Goal: Navigation & Orientation: Understand site structure

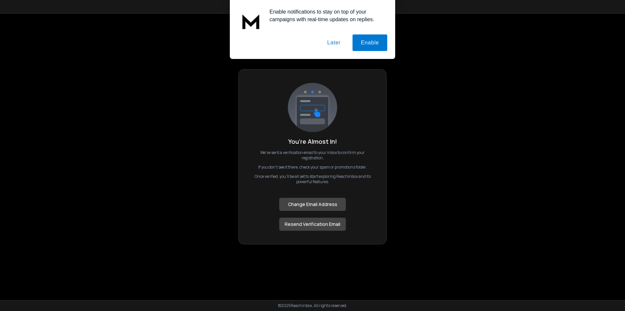
click at [333, 46] on button "Later" at bounding box center [334, 42] width 30 height 17
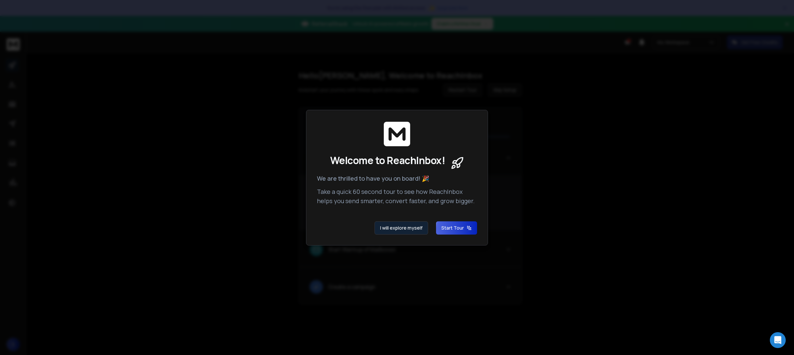
click at [416, 229] on button "I will explore myself" at bounding box center [401, 227] width 54 height 13
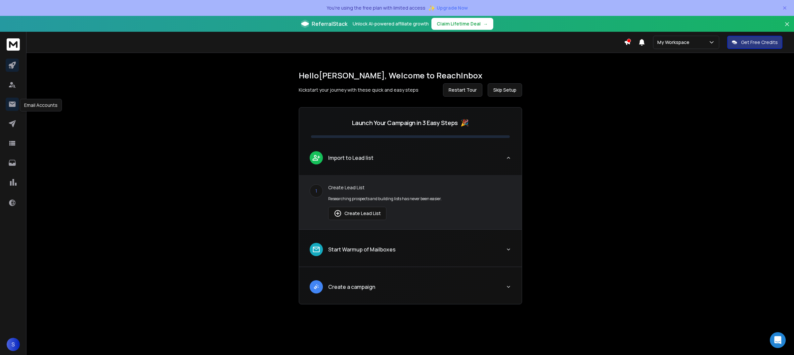
click at [15, 107] on icon at bounding box center [12, 104] width 7 height 5
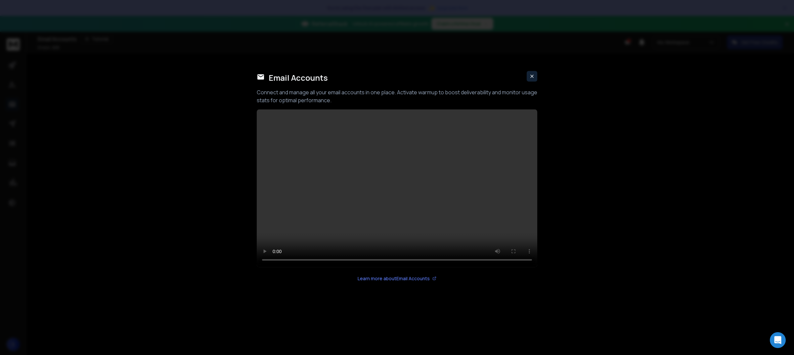
click at [530, 77] on icon at bounding box center [531, 75] width 5 height 5
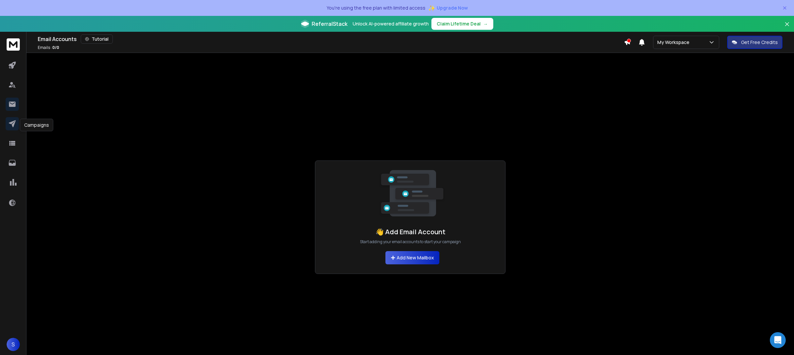
click at [17, 120] on link at bounding box center [12, 123] width 13 height 13
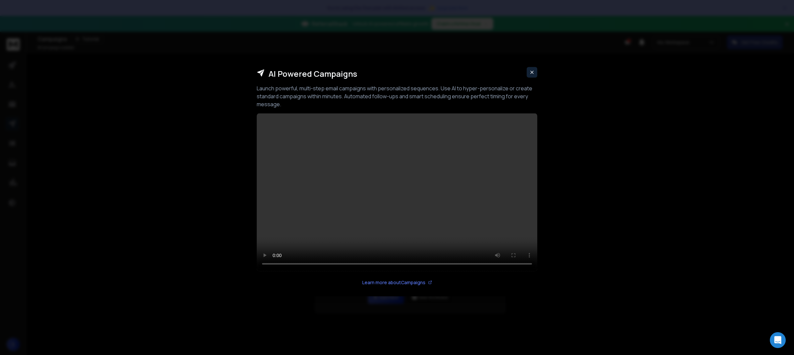
click at [536, 72] on button at bounding box center [531, 72] width 11 height 11
